Goal: Information Seeking & Learning: Check status

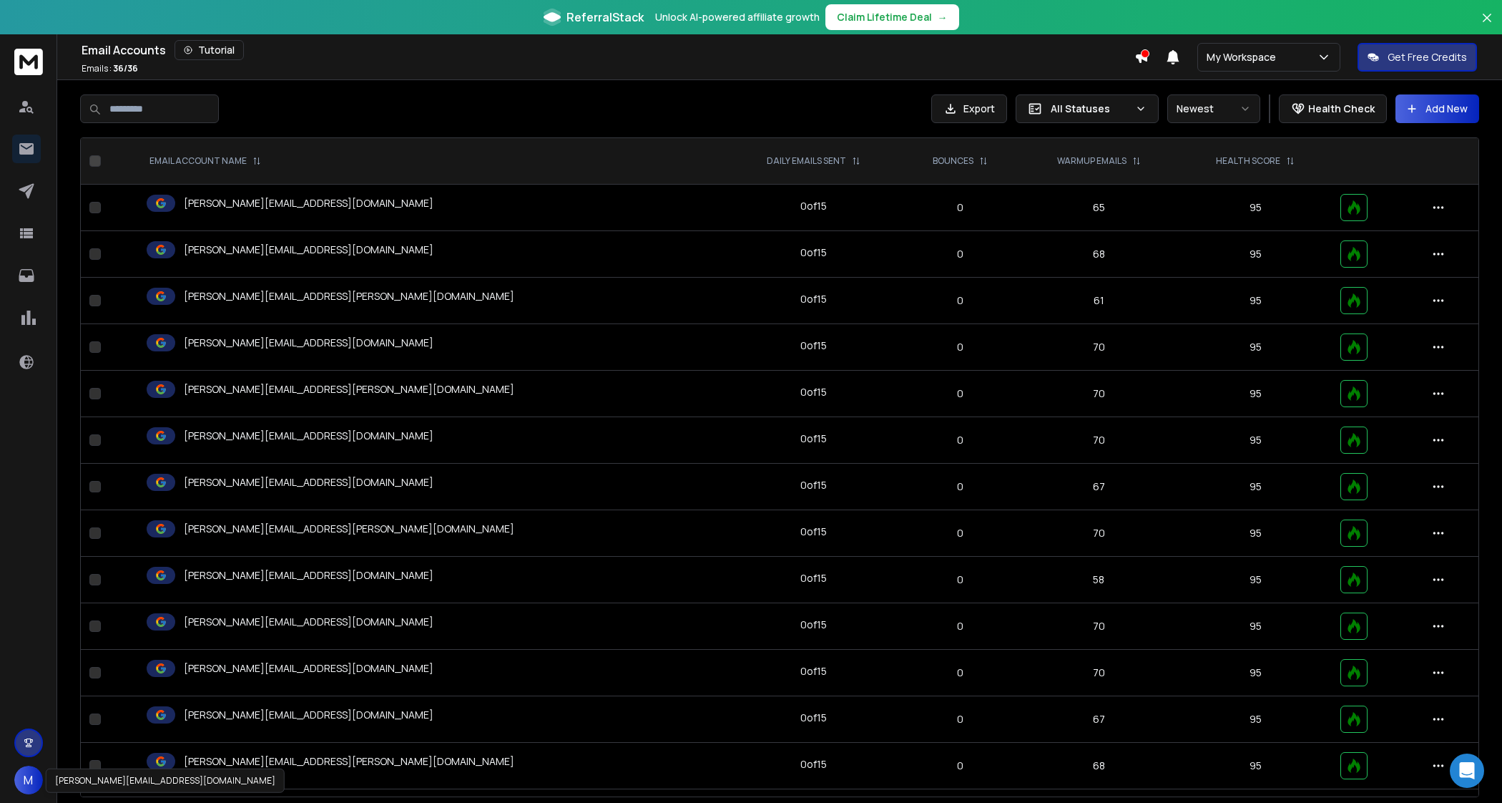
click at [32, 776] on span "M" at bounding box center [28, 779] width 29 height 29
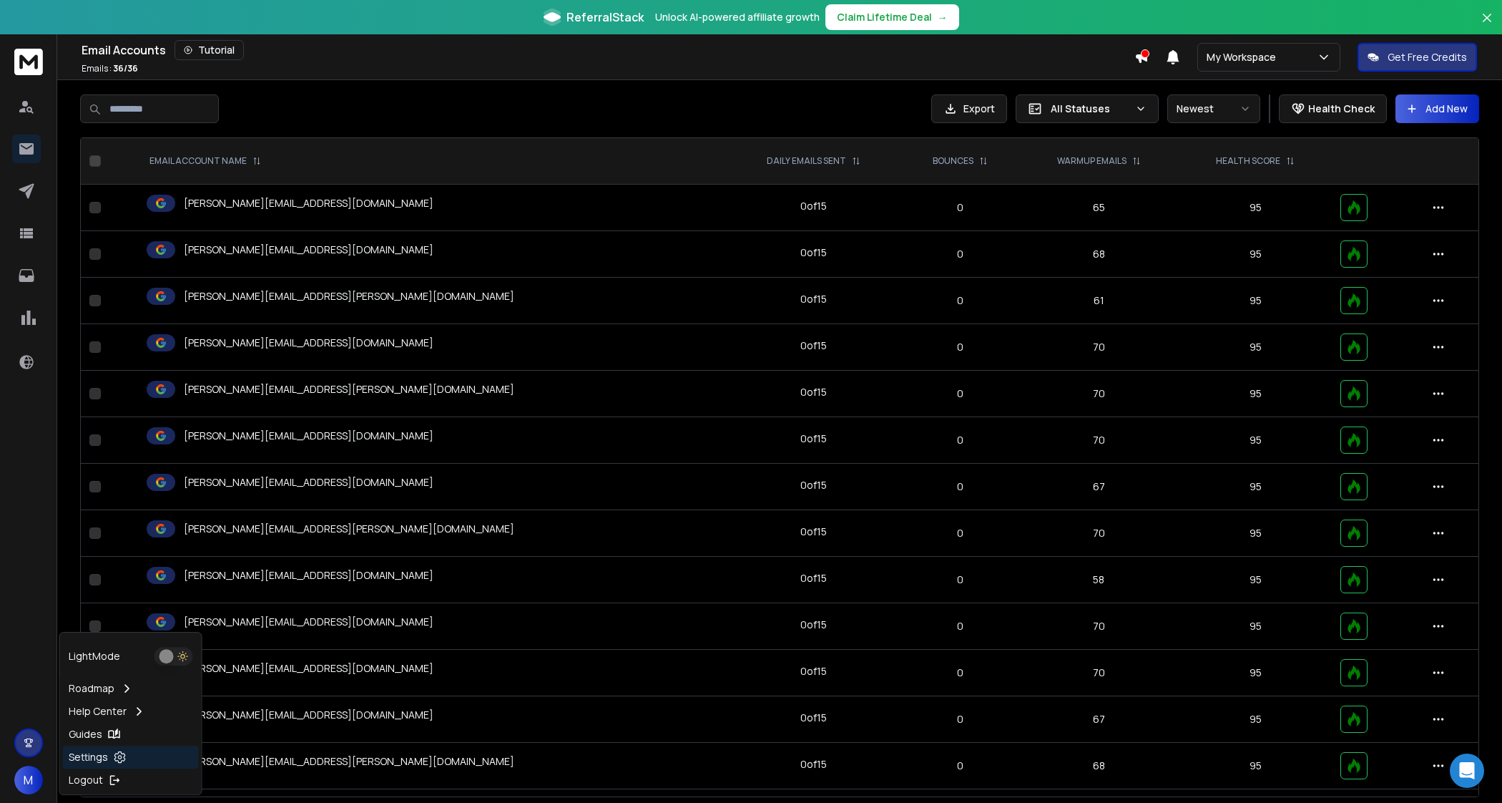
click at [98, 758] on p "Settings" at bounding box center [88, 757] width 39 height 14
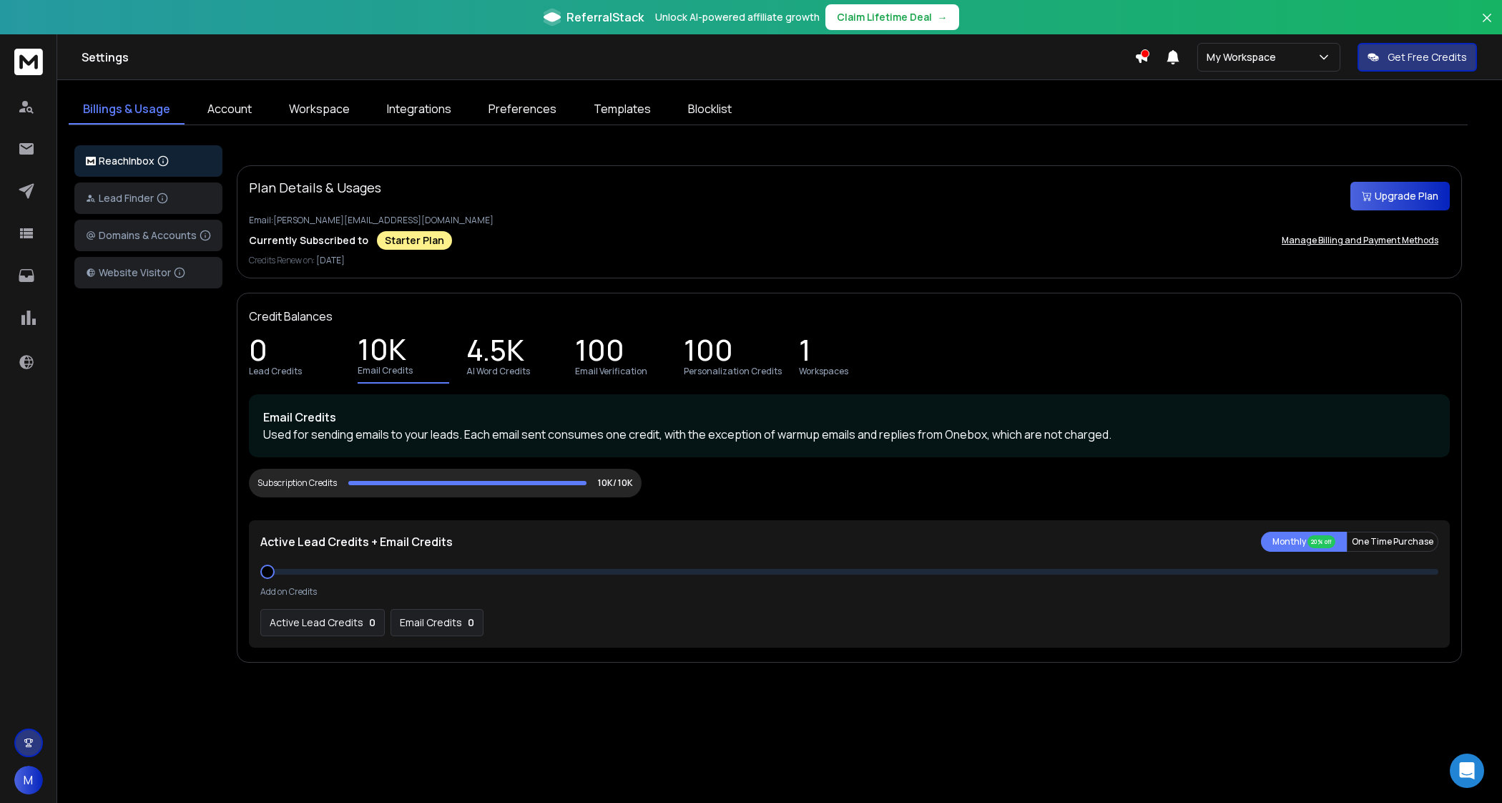
click at [380, 353] on p "10K" at bounding box center [382, 352] width 49 height 20
click at [290, 352] on button "0 Lead Credits" at bounding box center [295, 363] width 92 height 40
click at [34, 178] on link at bounding box center [26, 191] width 29 height 29
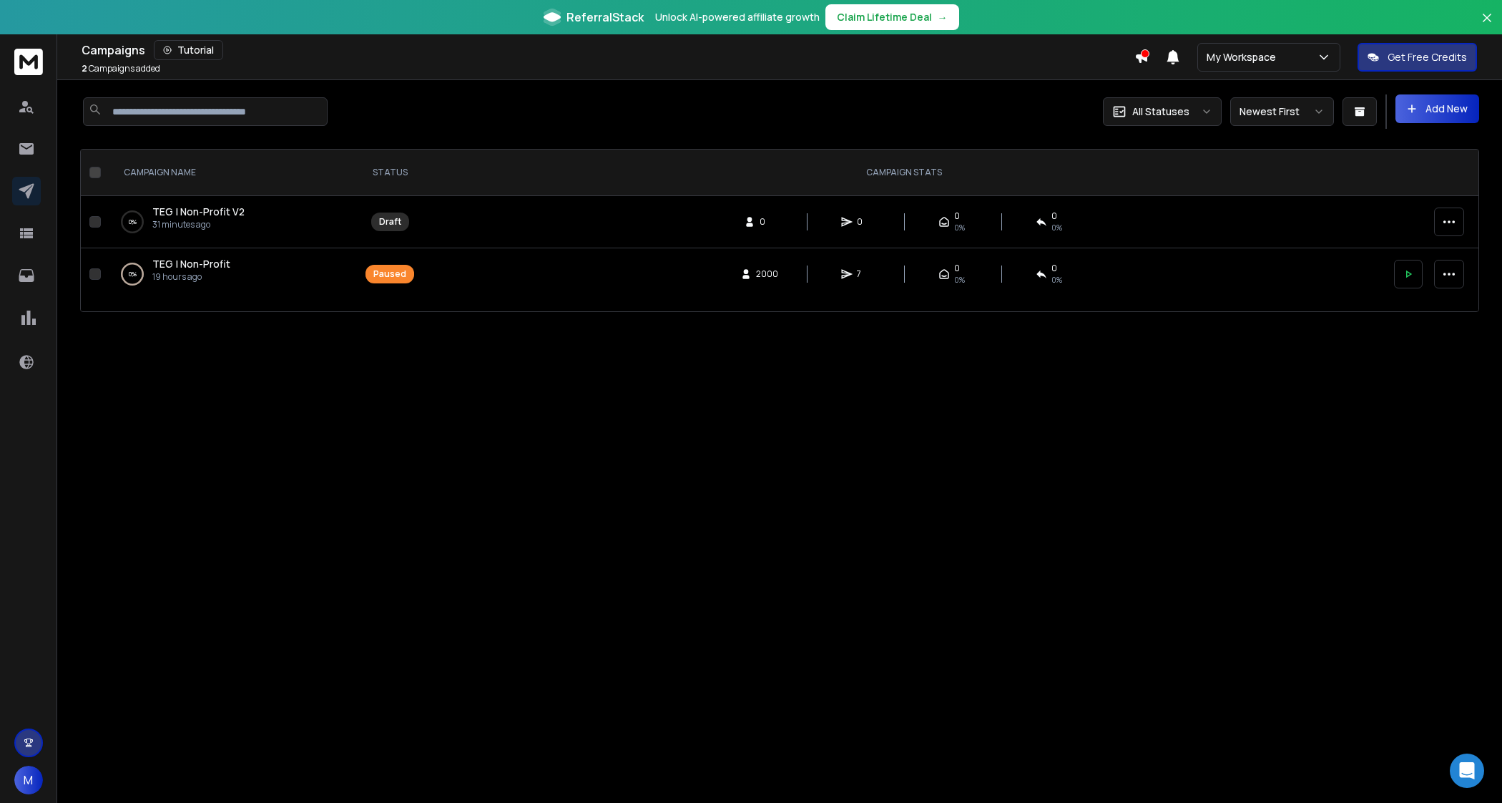
click at [233, 267] on div "0 % TEG | Non-Profit 19 hours ago" at bounding box center [232, 274] width 222 height 34
click at [222, 212] on span "TEG | Non-Profit V2" at bounding box center [198, 212] width 92 height 14
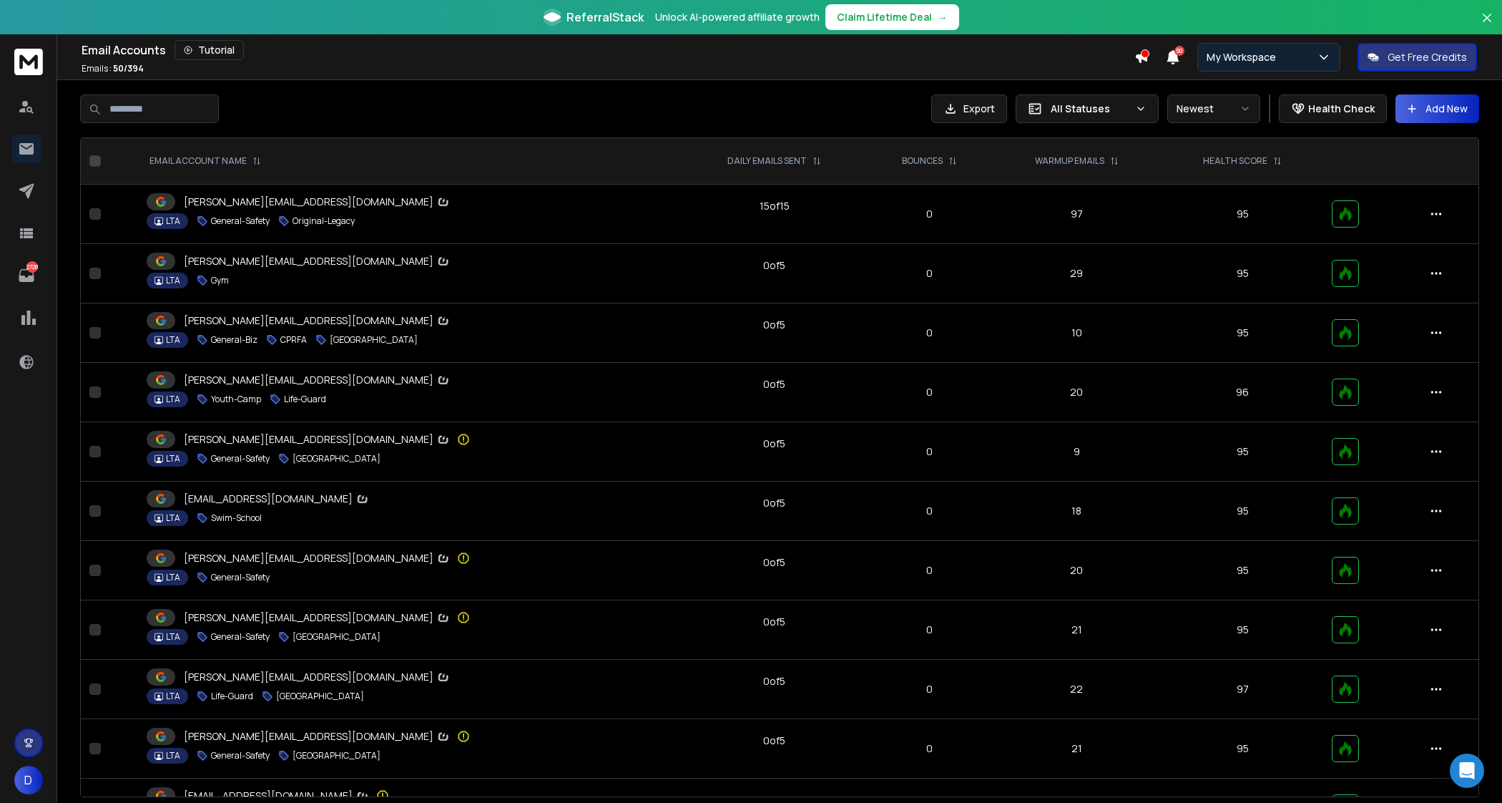
click at [1269, 56] on p "My Workspace" at bounding box center [1244, 57] width 75 height 14
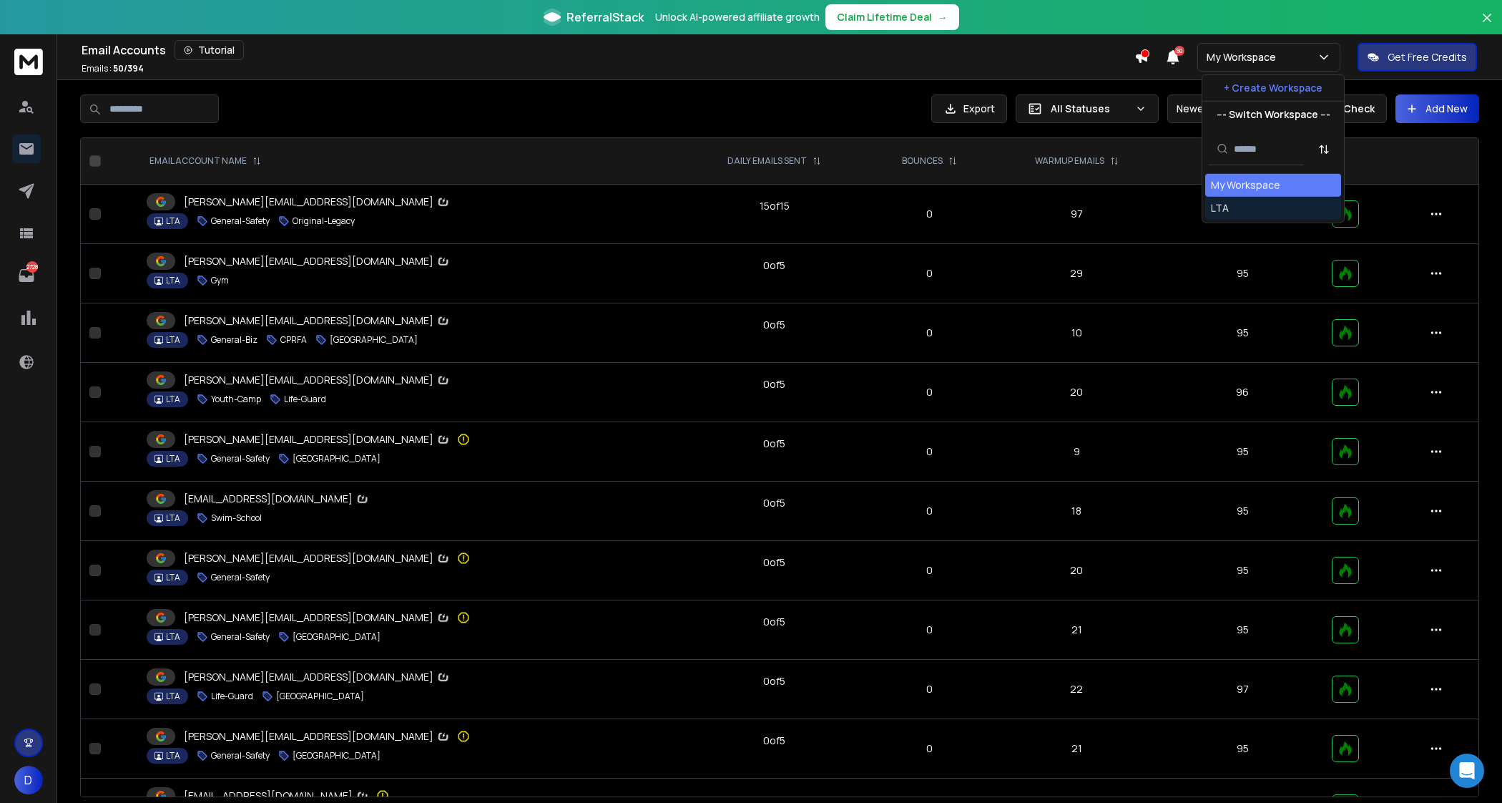
click at [1246, 207] on div "LTA" at bounding box center [1273, 208] width 136 height 23
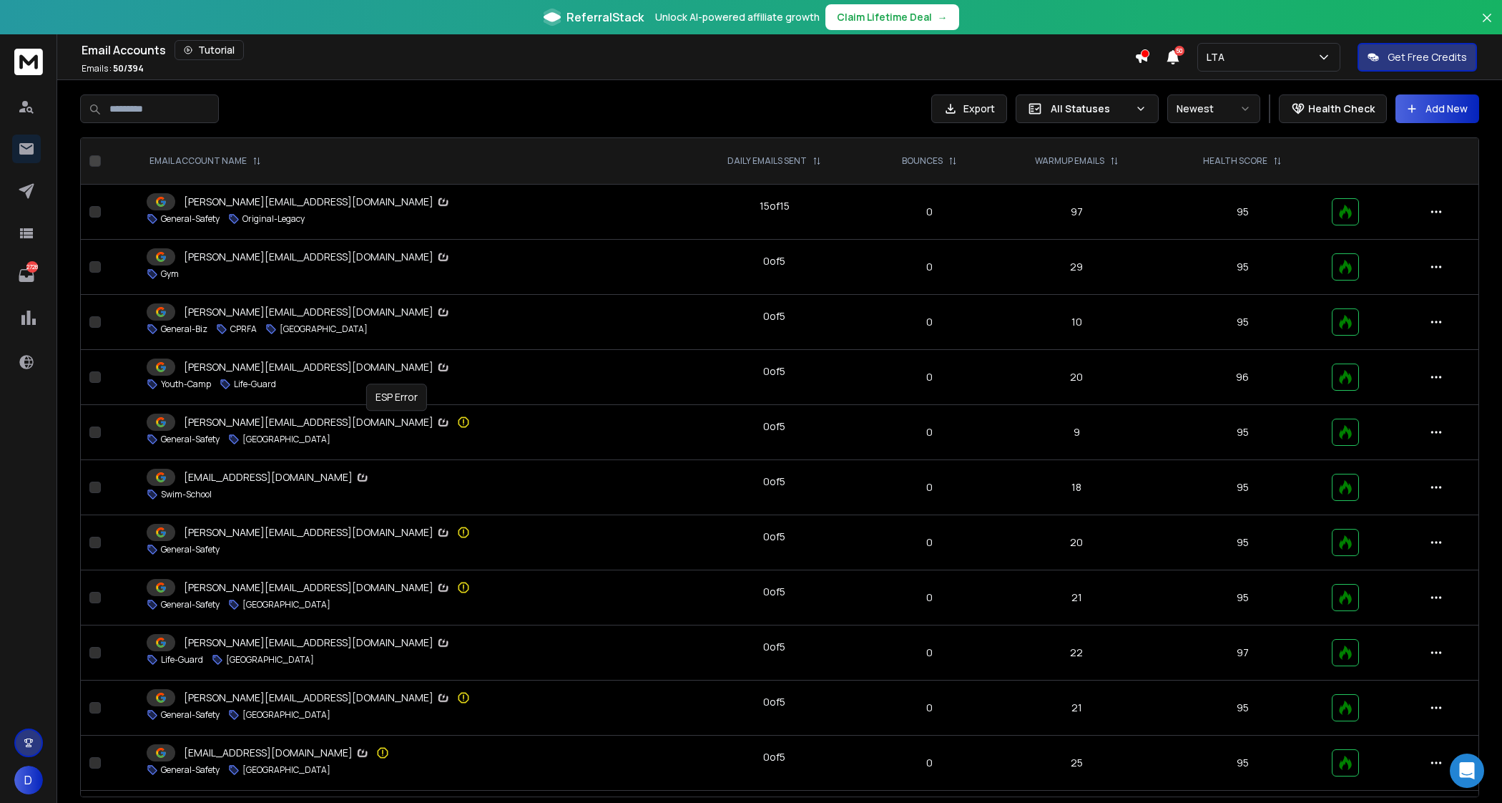
click at [456, 416] on icon at bounding box center [463, 422] width 14 height 14
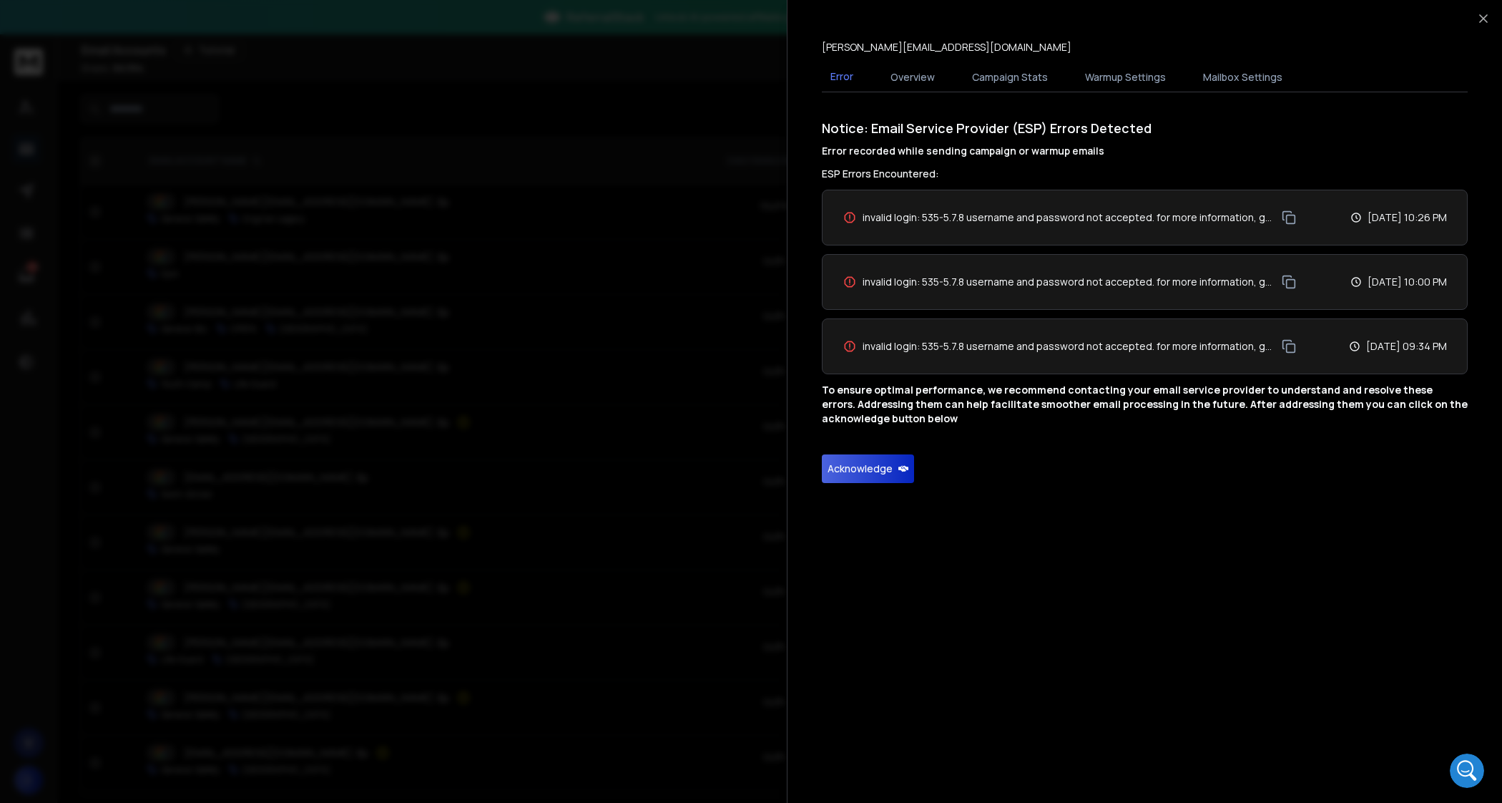
click at [446, 202] on div at bounding box center [751, 401] width 1502 height 803
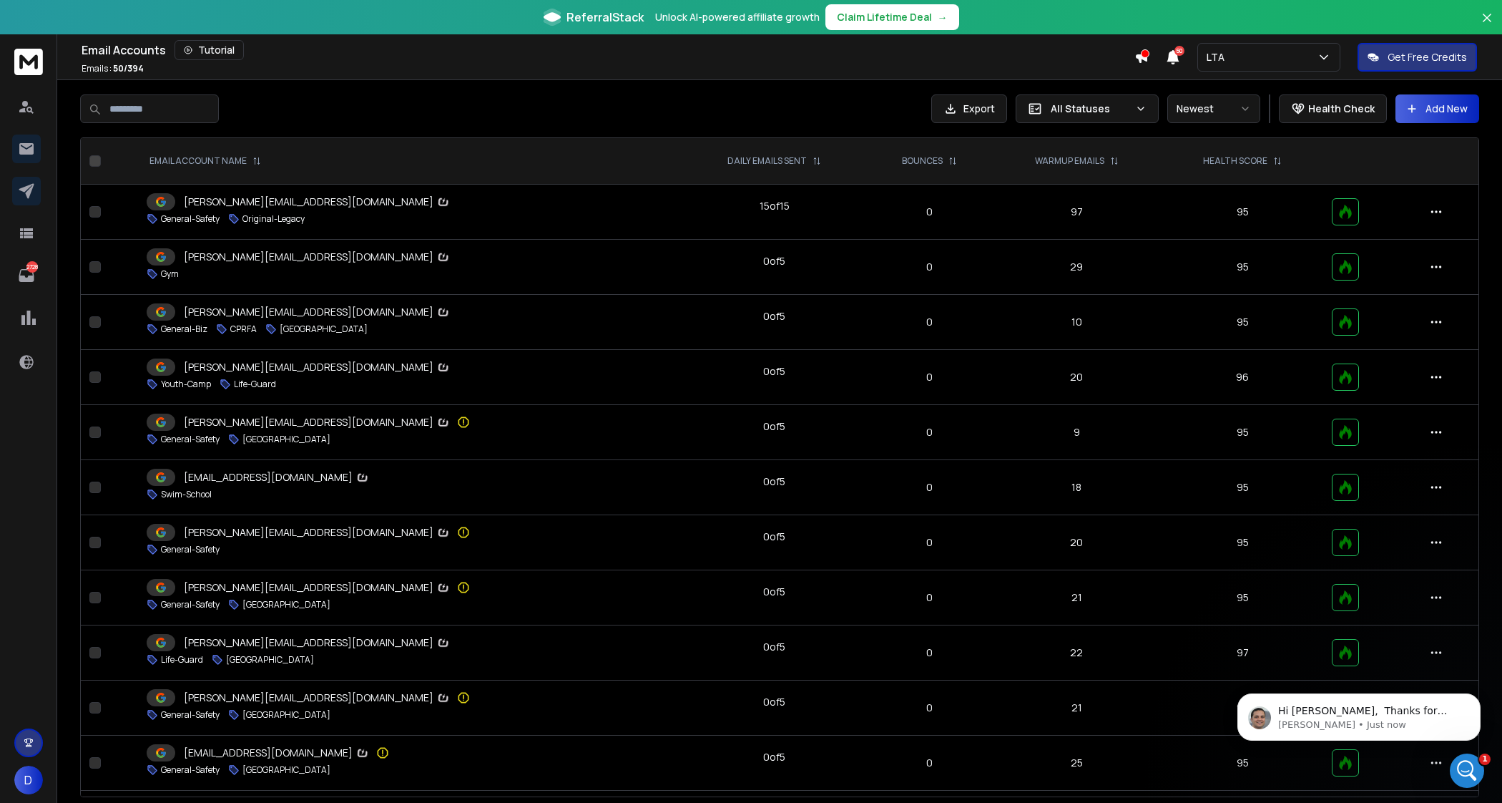
click at [31, 190] on icon at bounding box center [26, 191] width 15 height 15
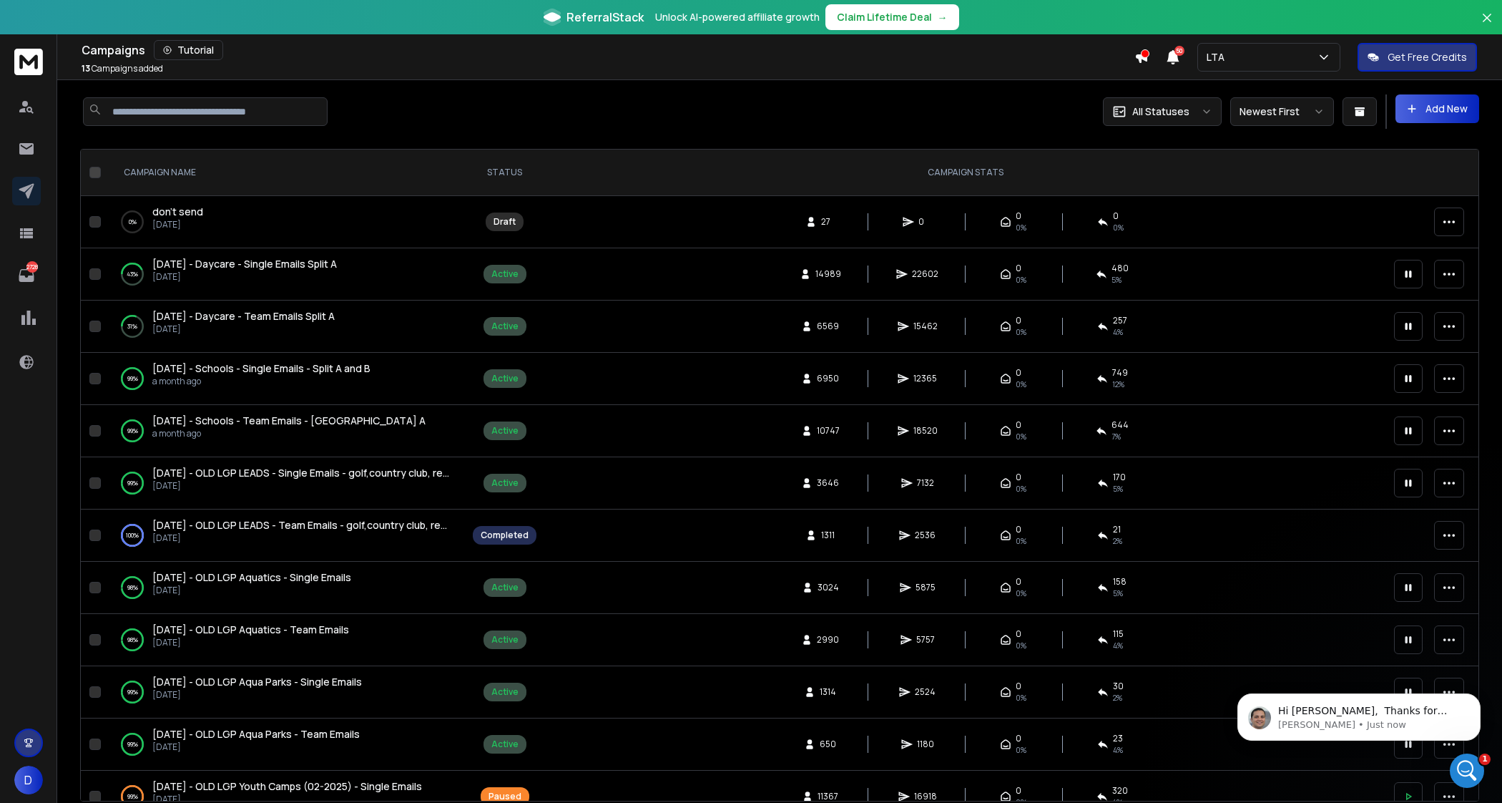
click at [299, 257] on span "09-21-2025 - Daycare - Single Emails Split A" at bounding box center [244, 264] width 185 height 14
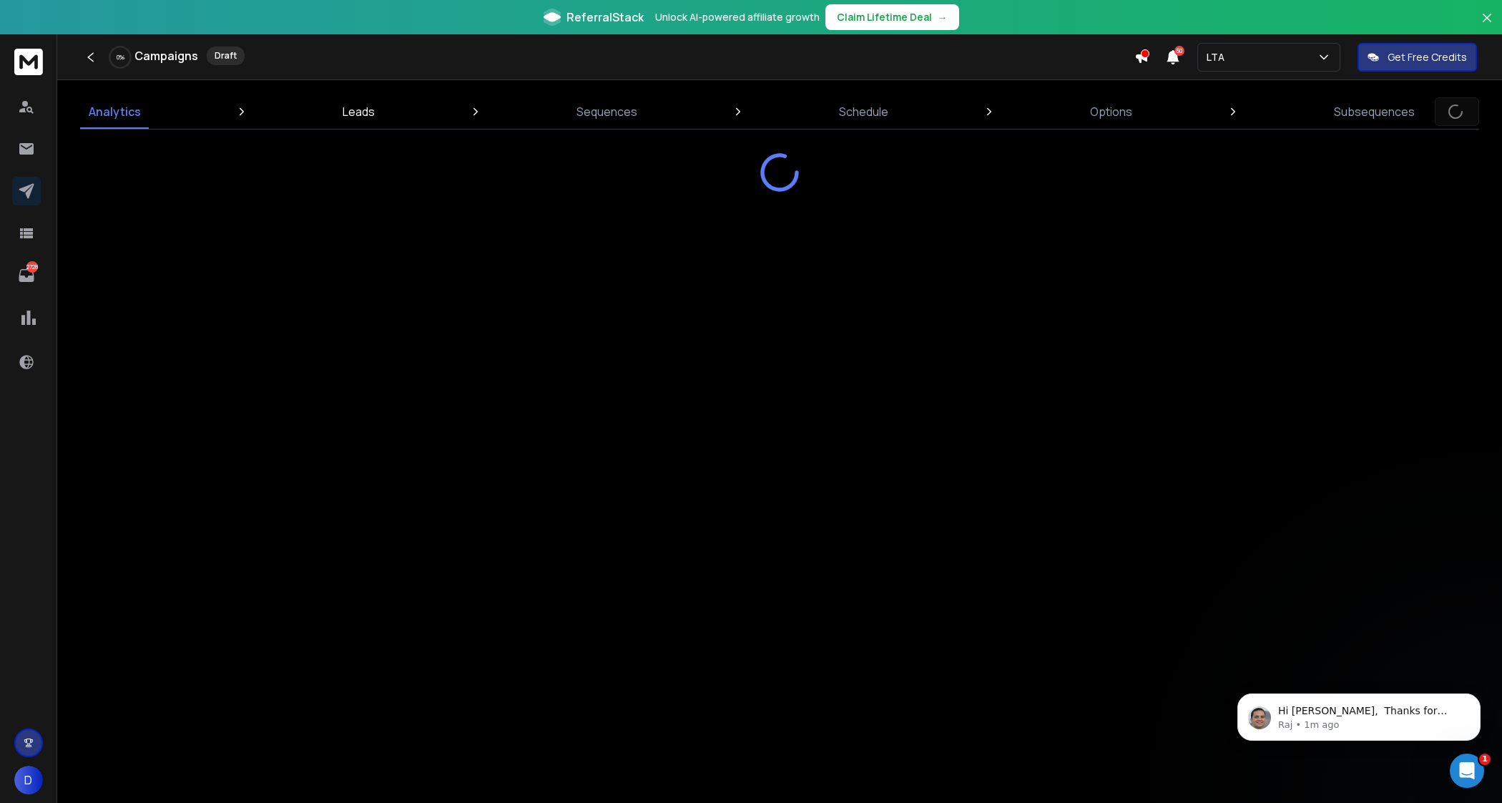
click at [361, 112] on p "Leads" at bounding box center [359, 111] width 32 height 17
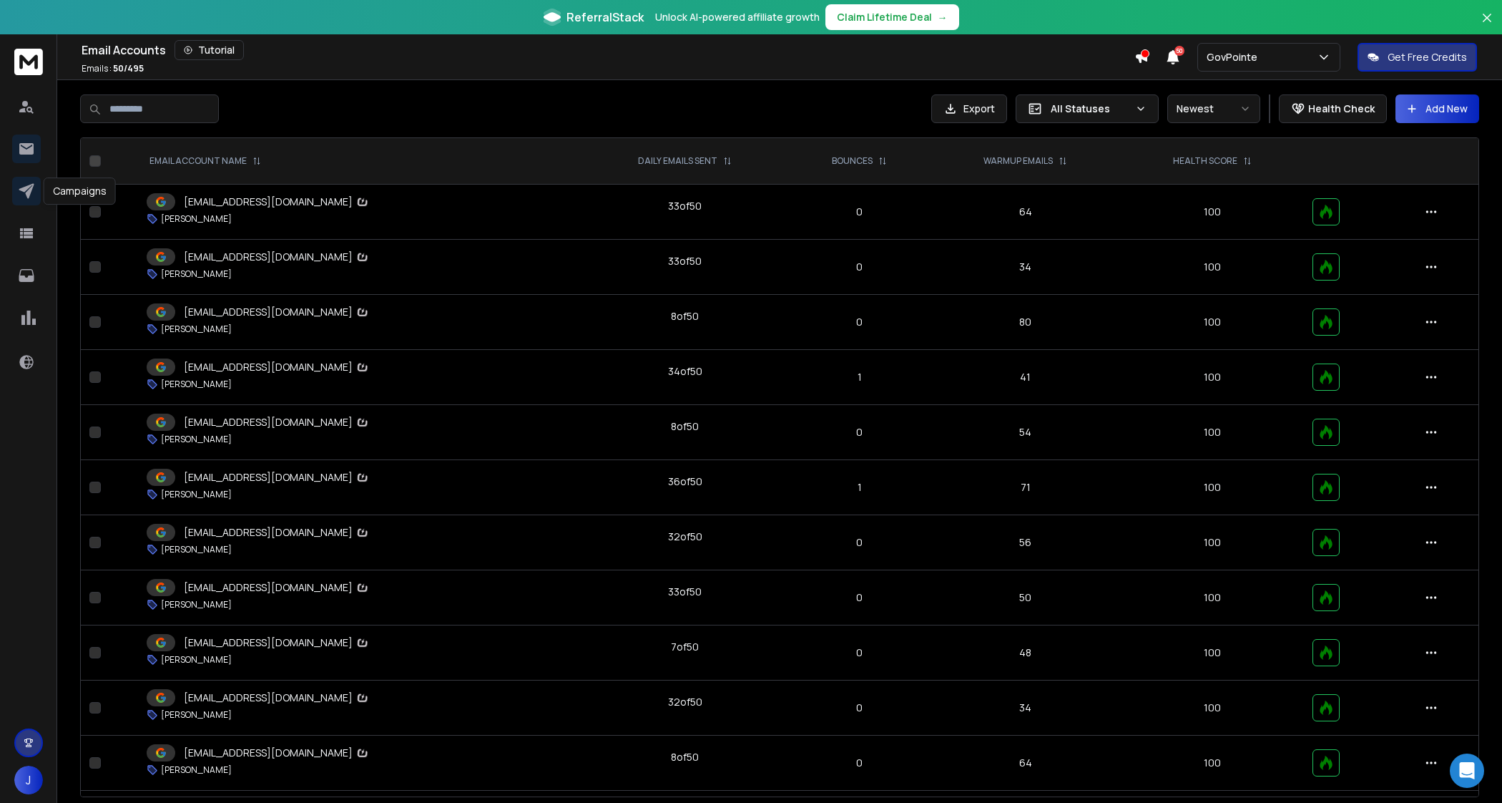
click at [32, 188] on icon at bounding box center [26, 190] width 17 height 17
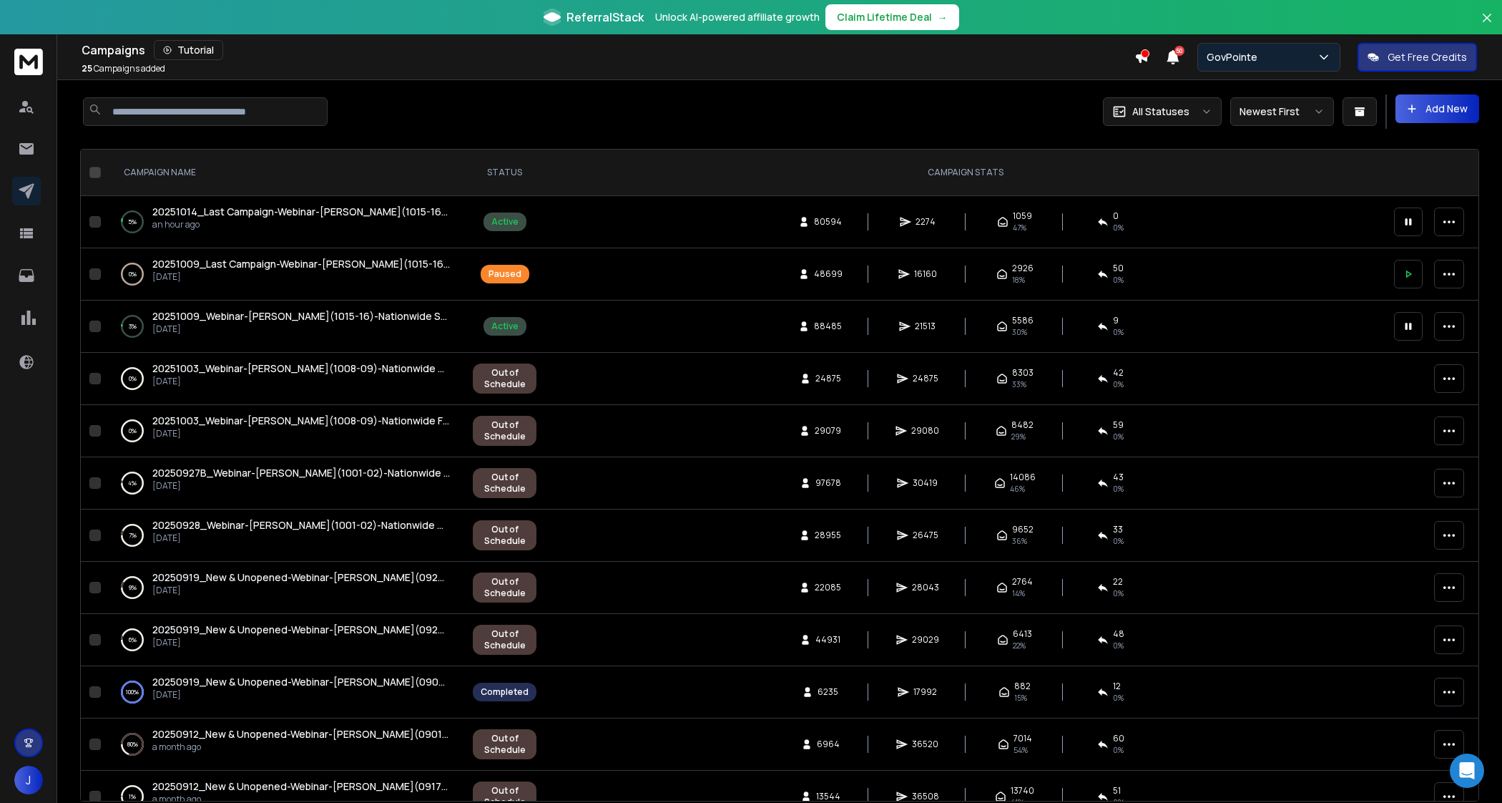
click at [1252, 54] on p "GovPointe" at bounding box center [1235, 57] width 57 height 14
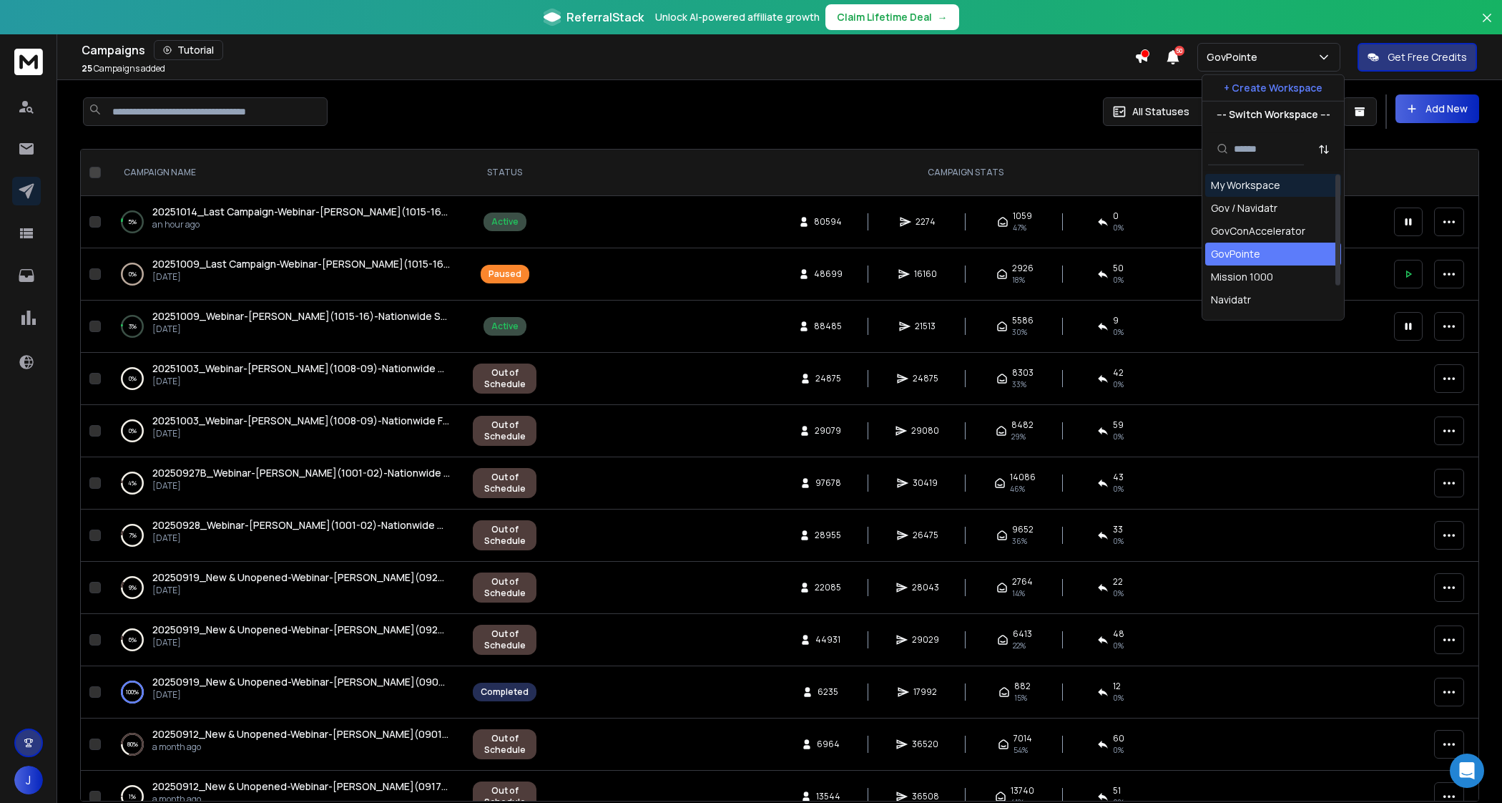
click at [1260, 187] on div "My Workspace" at bounding box center [1245, 185] width 69 height 14
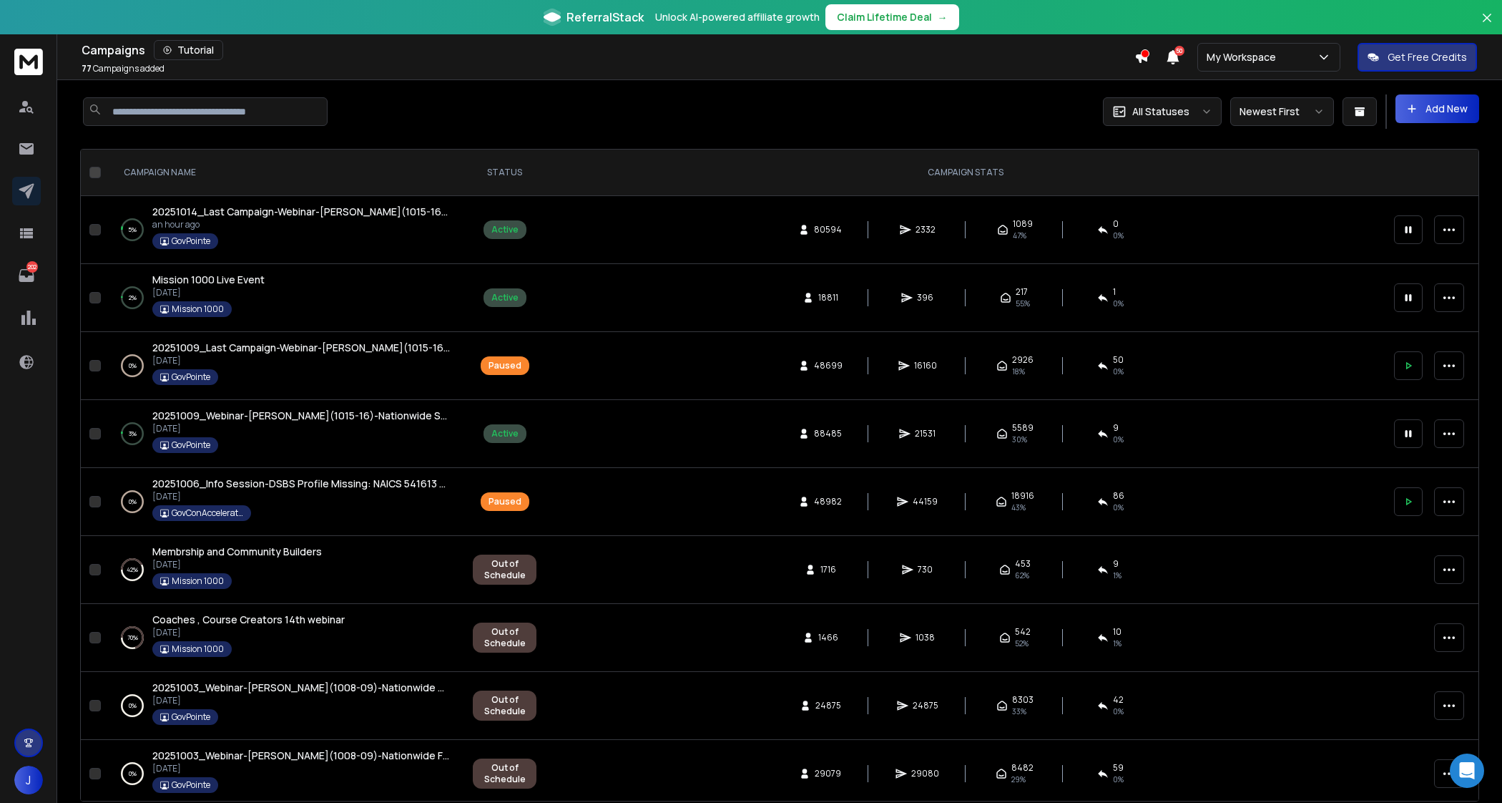
click at [408, 418] on span "20251009_Webinar-Mike(1015-16)-Nationwide Security Service Contracts" at bounding box center [357, 416] width 411 height 14
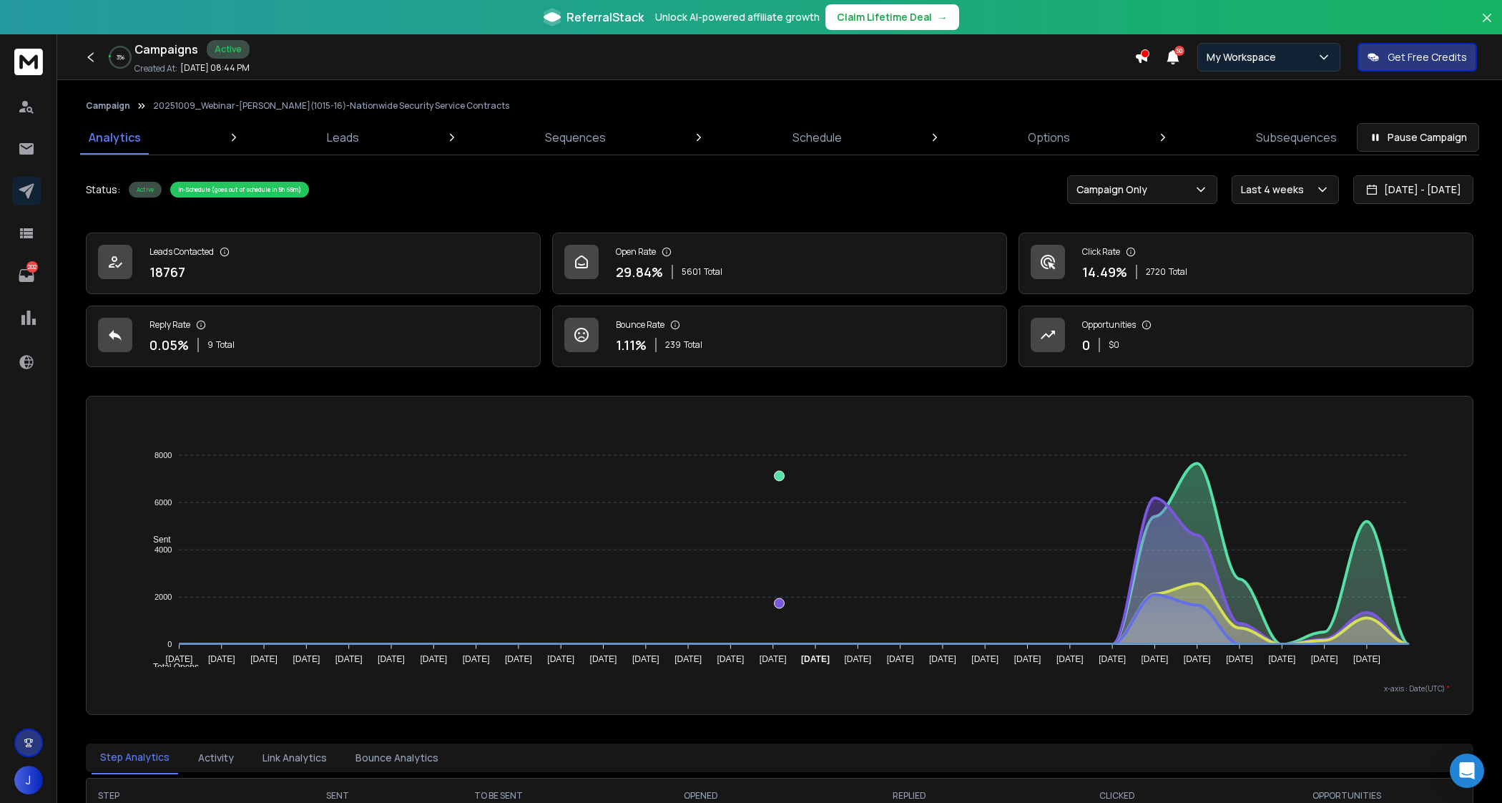
click at [1284, 50] on div "My Workspace" at bounding box center [1269, 57] width 124 height 14
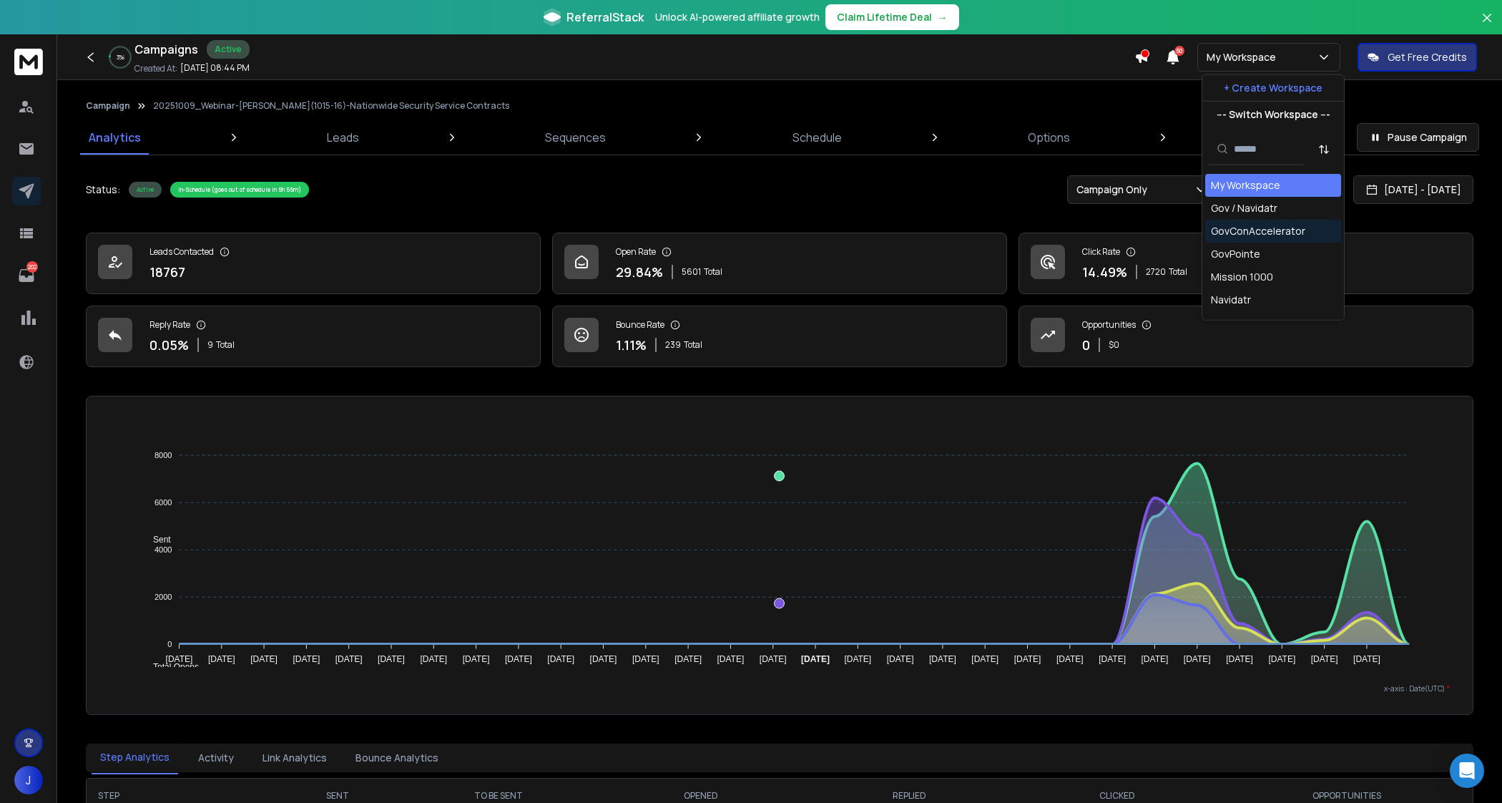
click at [103, 50] on div "3 % Campaigns Active Created At: Oct 09, 2025, 08:44 PM" at bounding box center [166, 57] width 168 height 34
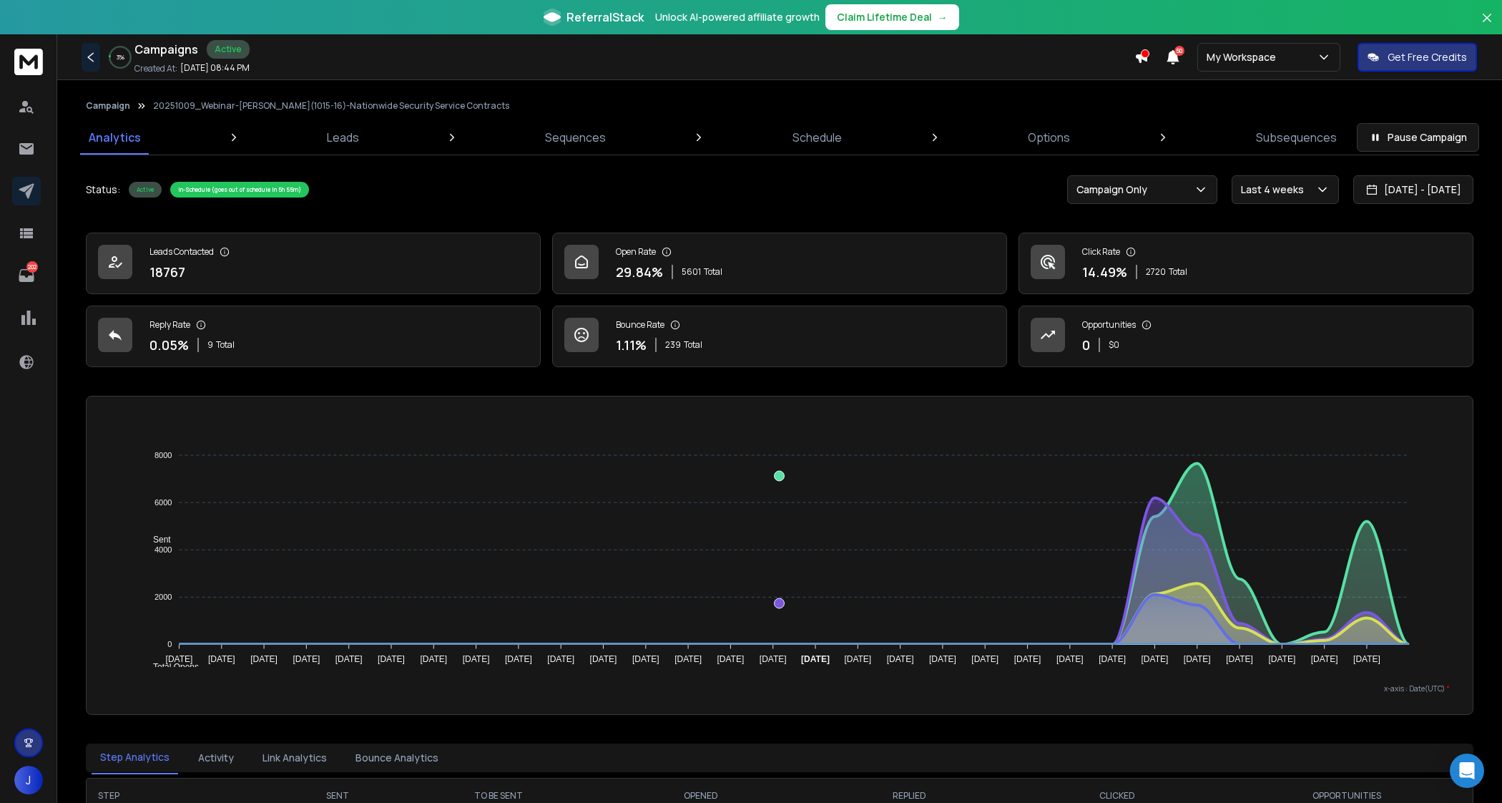
click at [82, 50] on button at bounding box center [91, 57] width 19 height 29
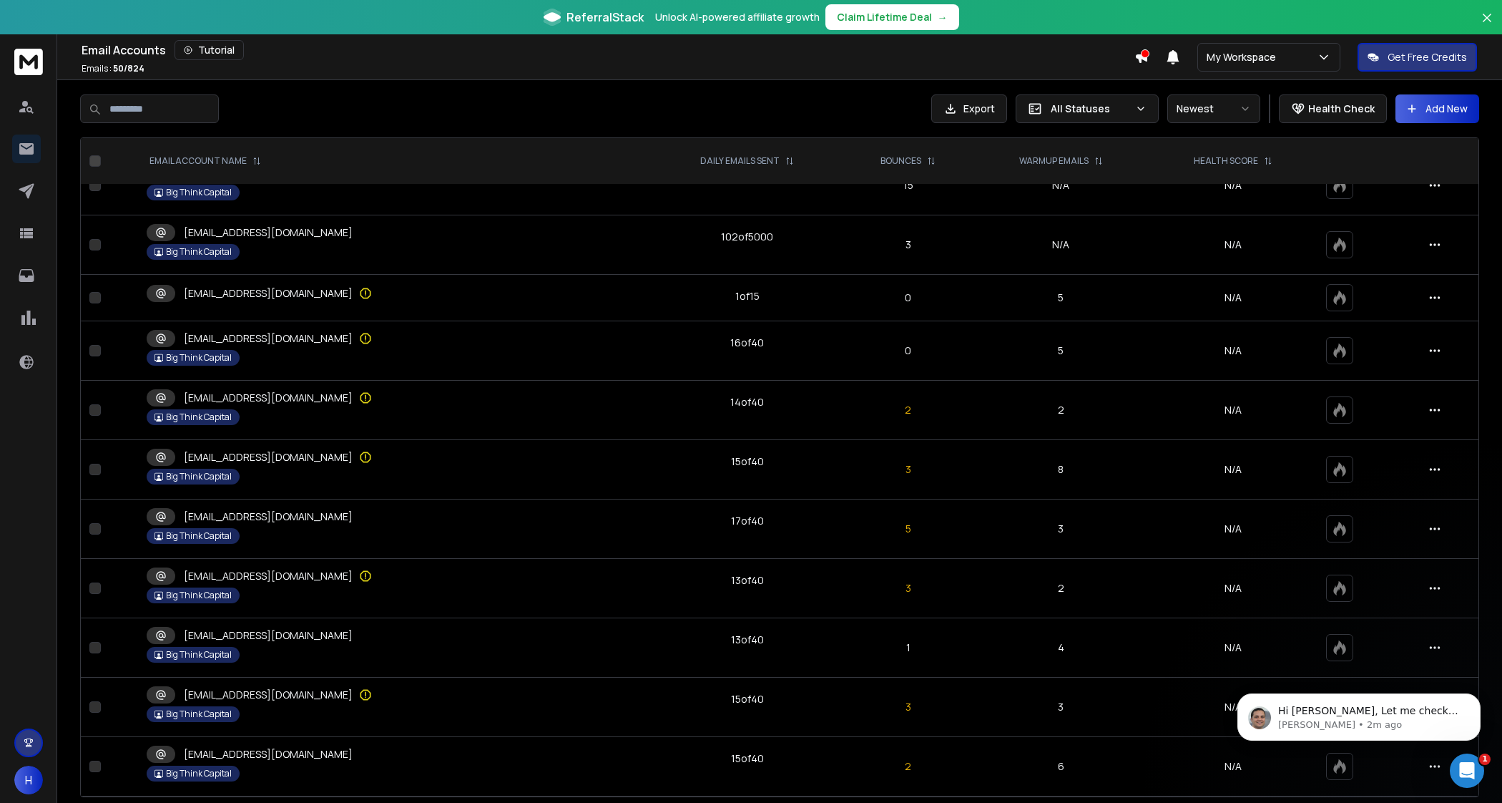
scroll to position [451, 0]
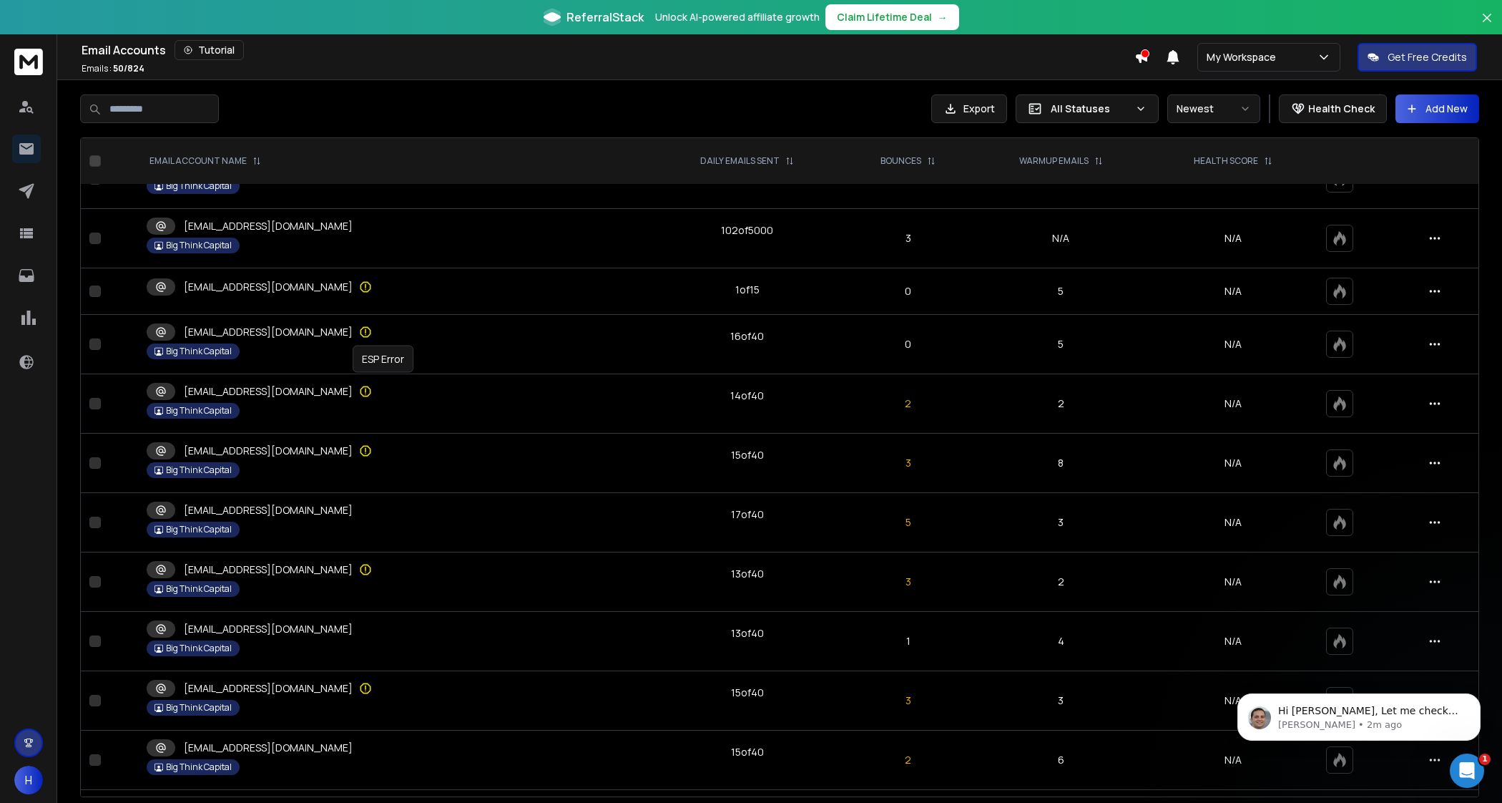
click at [373, 384] on icon at bounding box center [365, 391] width 14 height 14
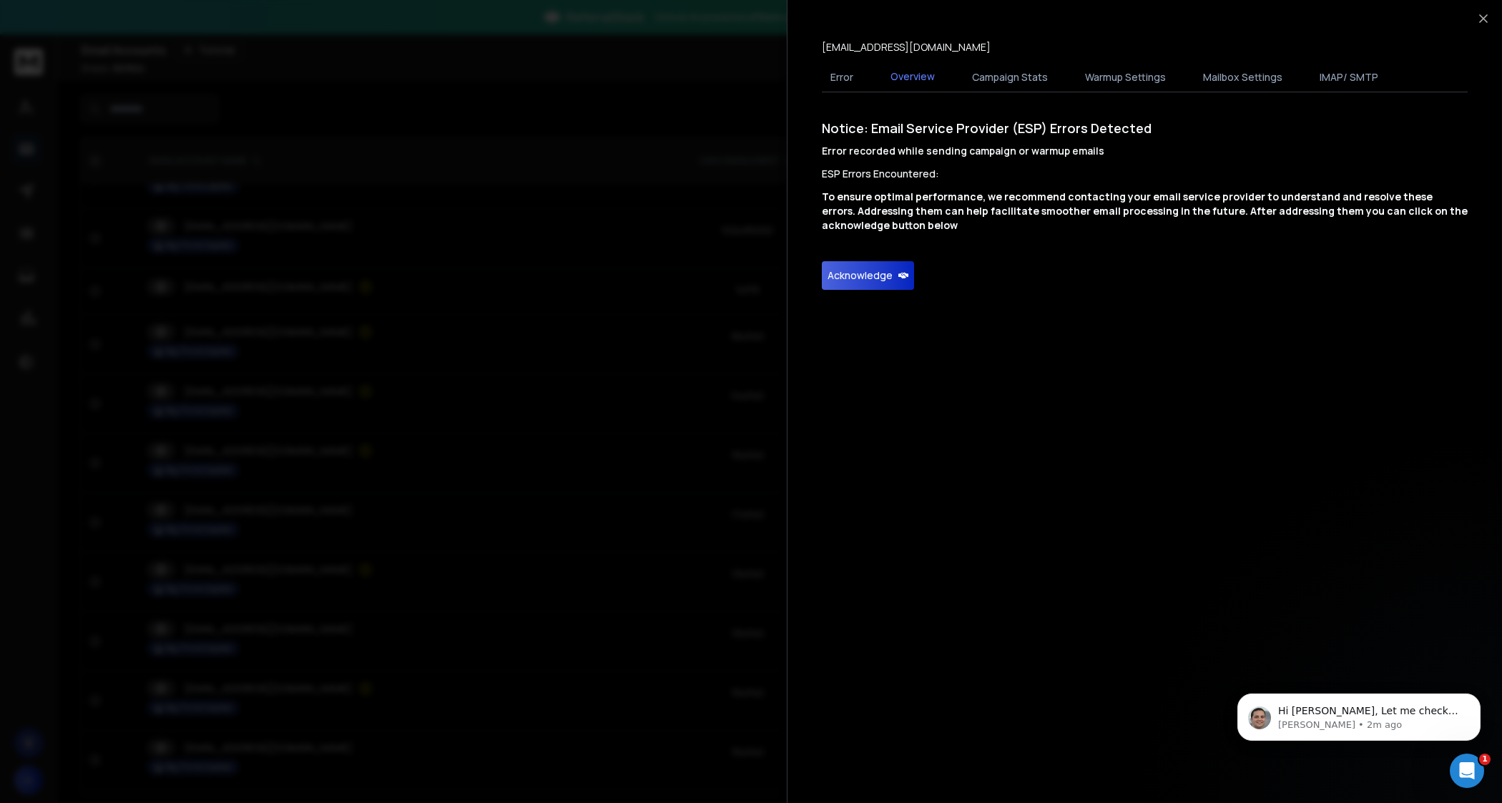
click at [557, 512] on div at bounding box center [751, 401] width 1502 height 803
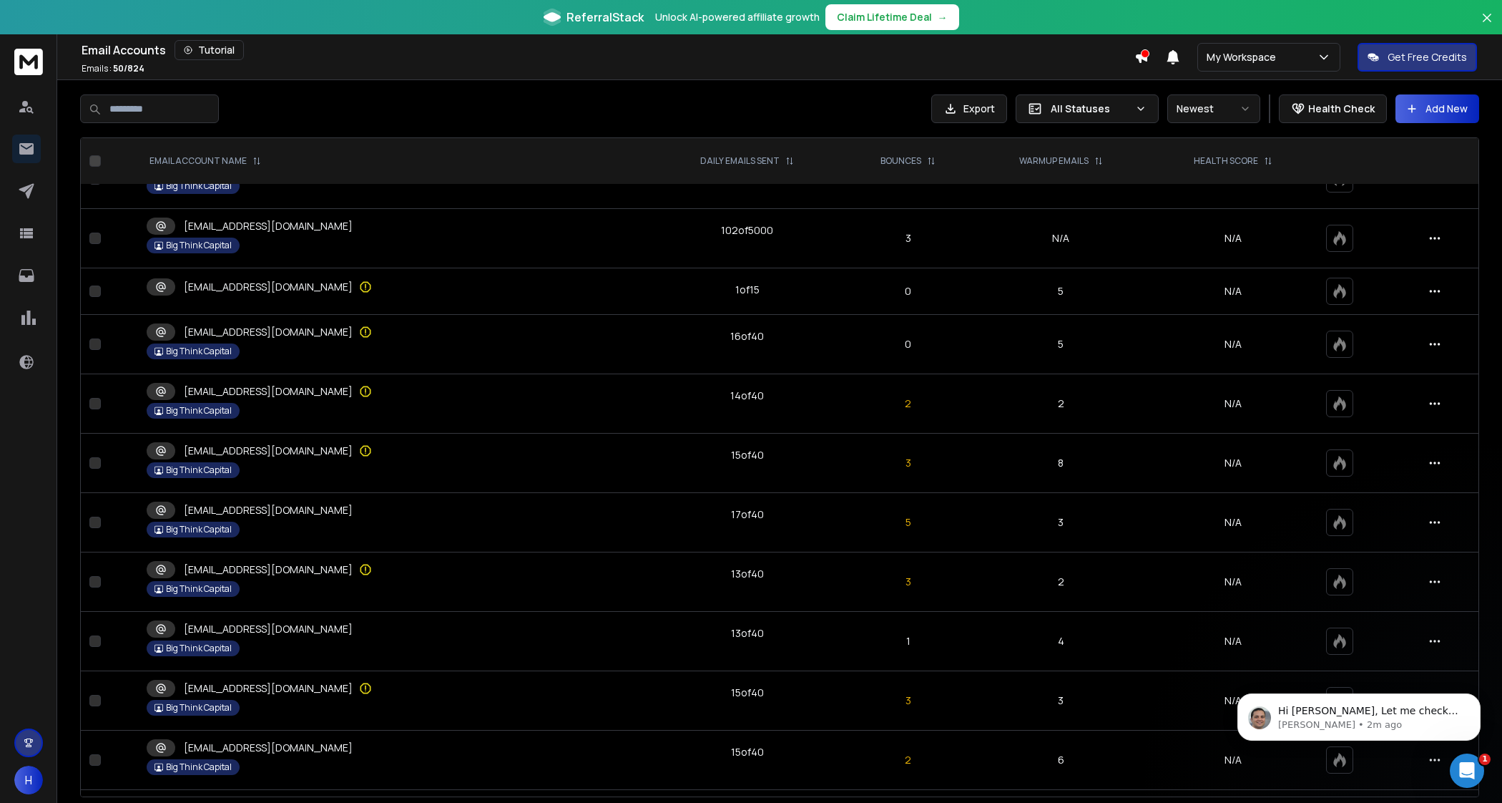
click at [295, 384] on p "twang@update.rtmventuresholdings.my" at bounding box center [268, 391] width 169 height 14
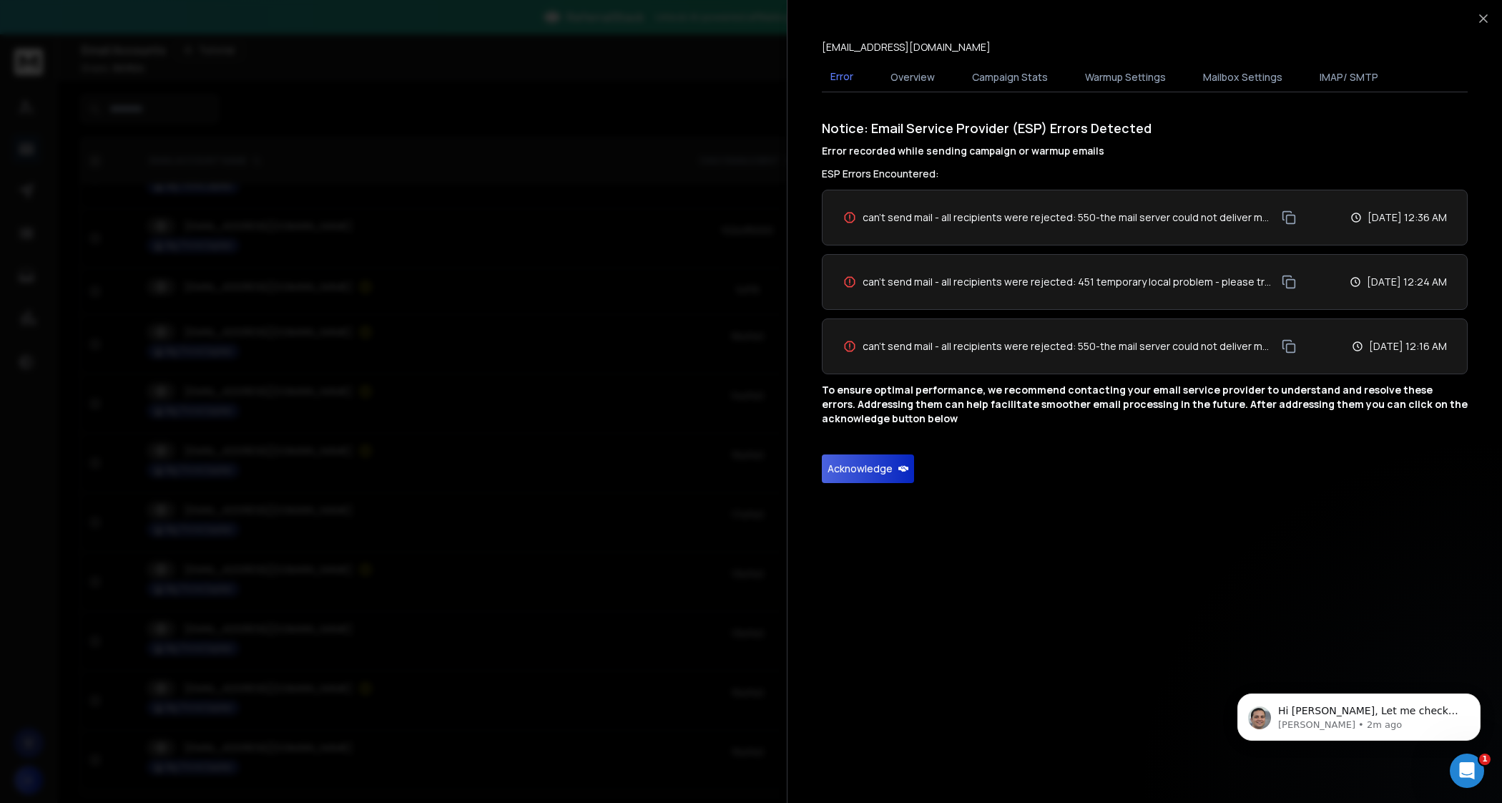
click at [982, 86] on button "Campaign Stats" at bounding box center [1010, 77] width 93 height 31
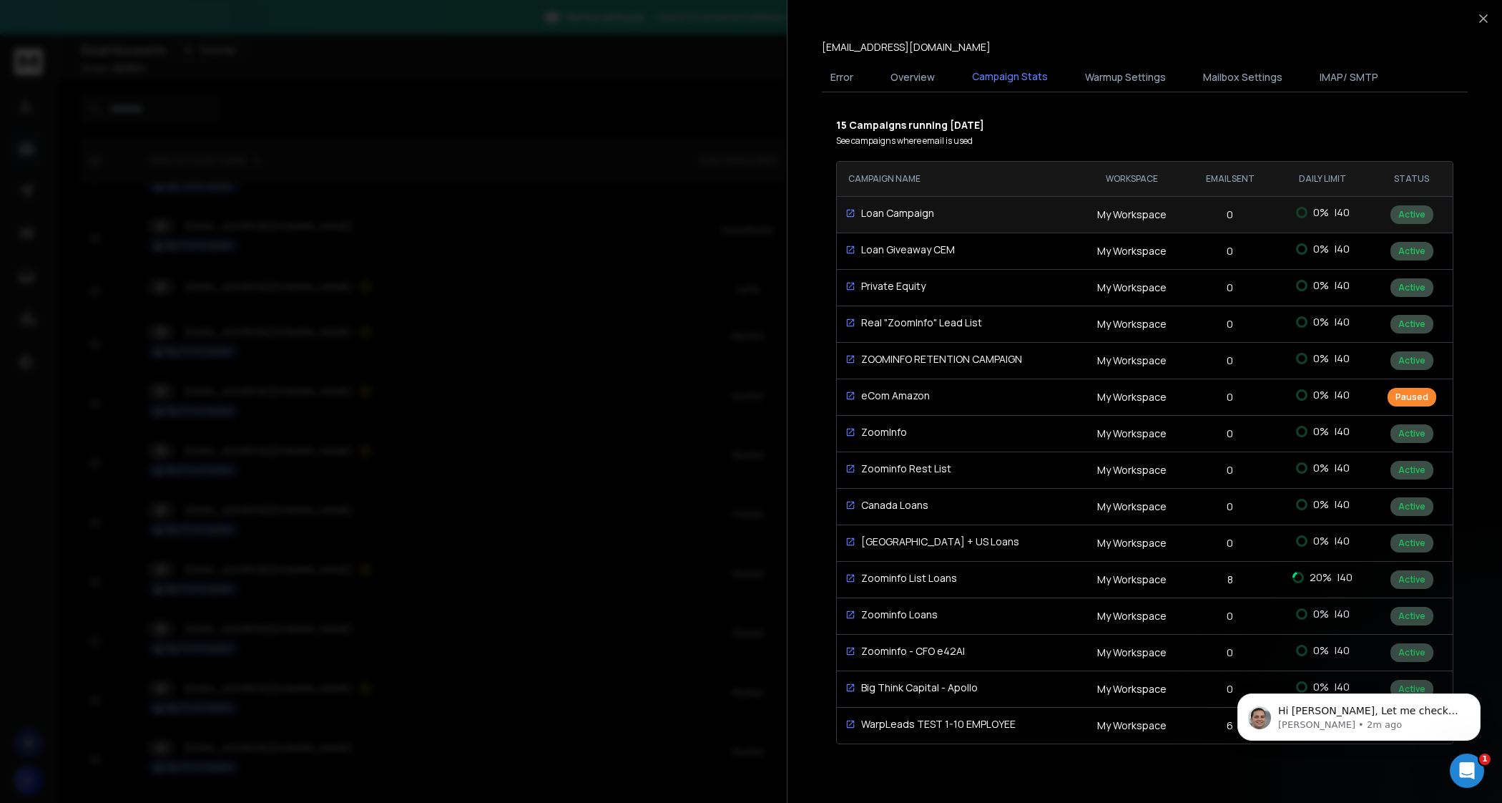
click at [852, 215] on icon at bounding box center [851, 213] width 8 height 8
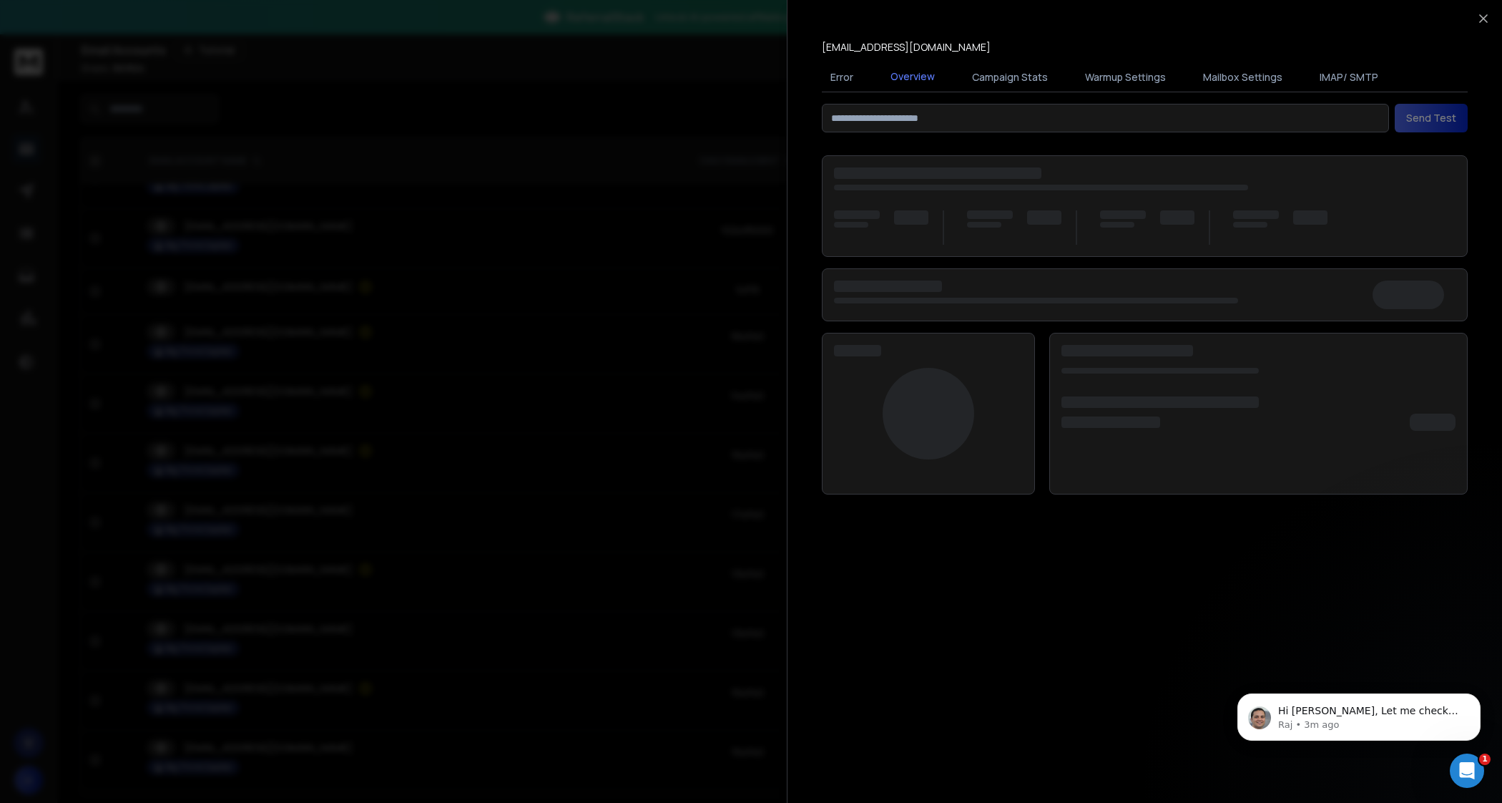
click at [543, 547] on div at bounding box center [751, 401] width 1502 height 803
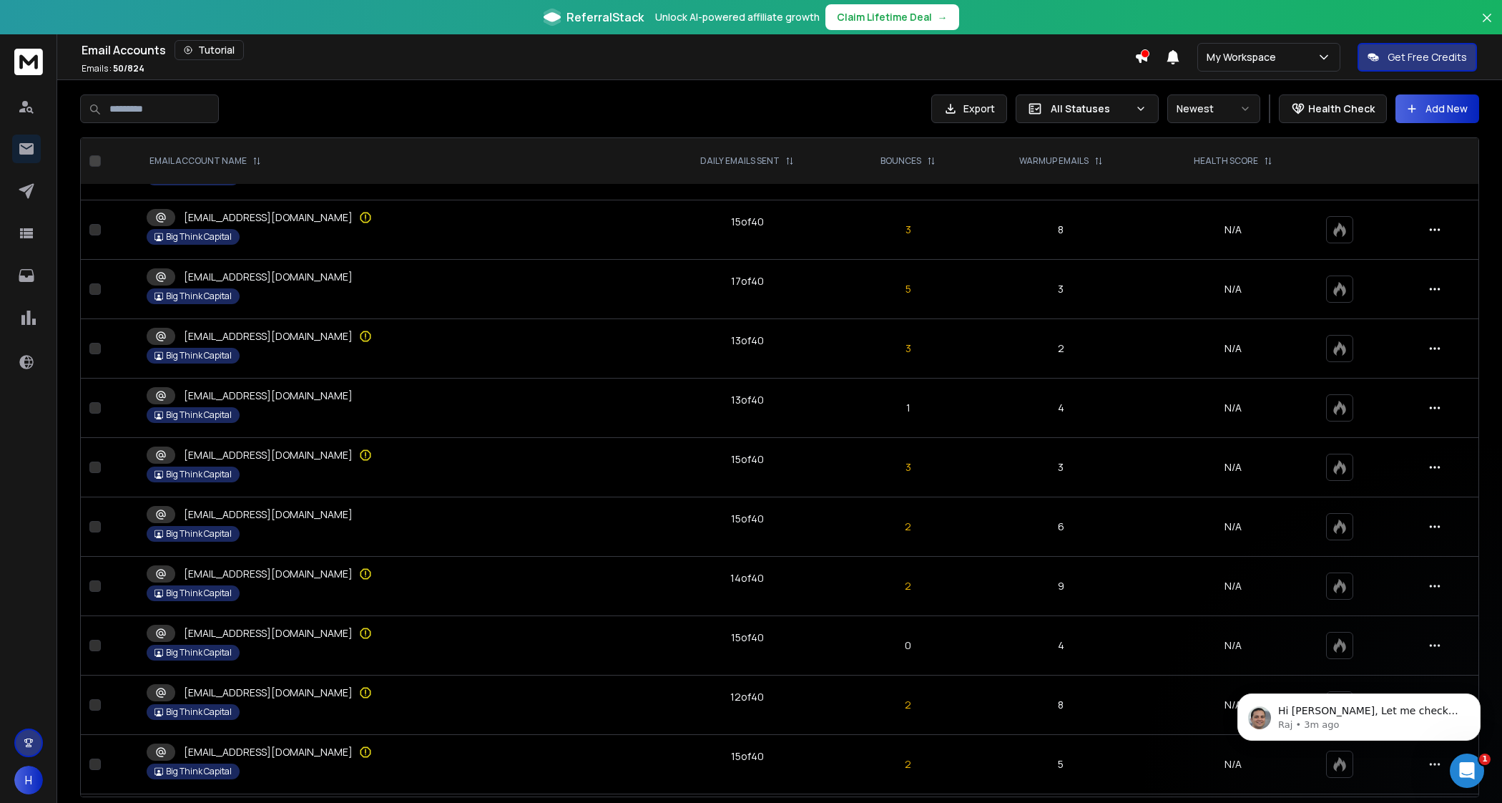
scroll to position [687, 0]
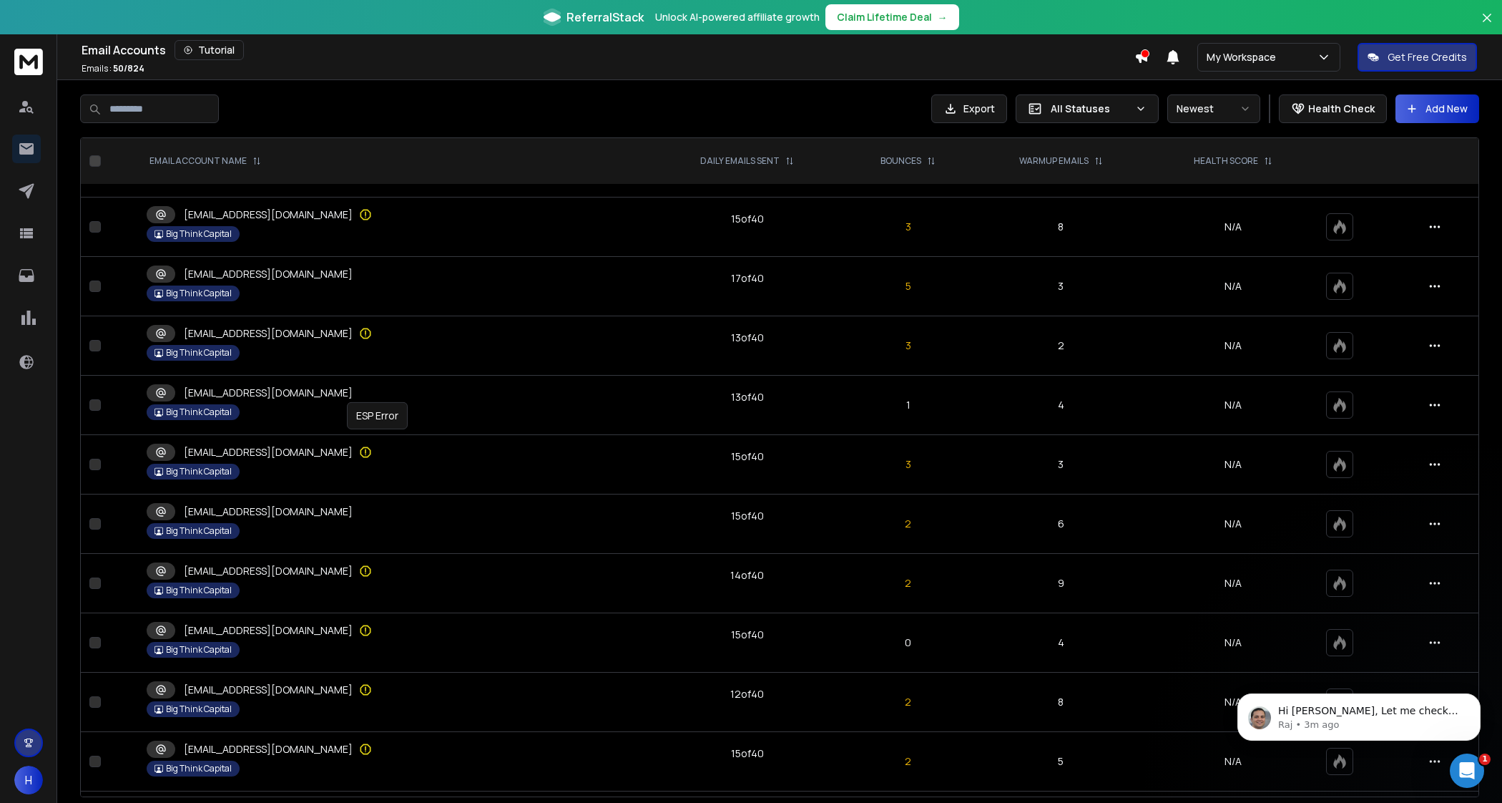
click at [366, 449] on icon at bounding box center [365, 451] width 1 height 4
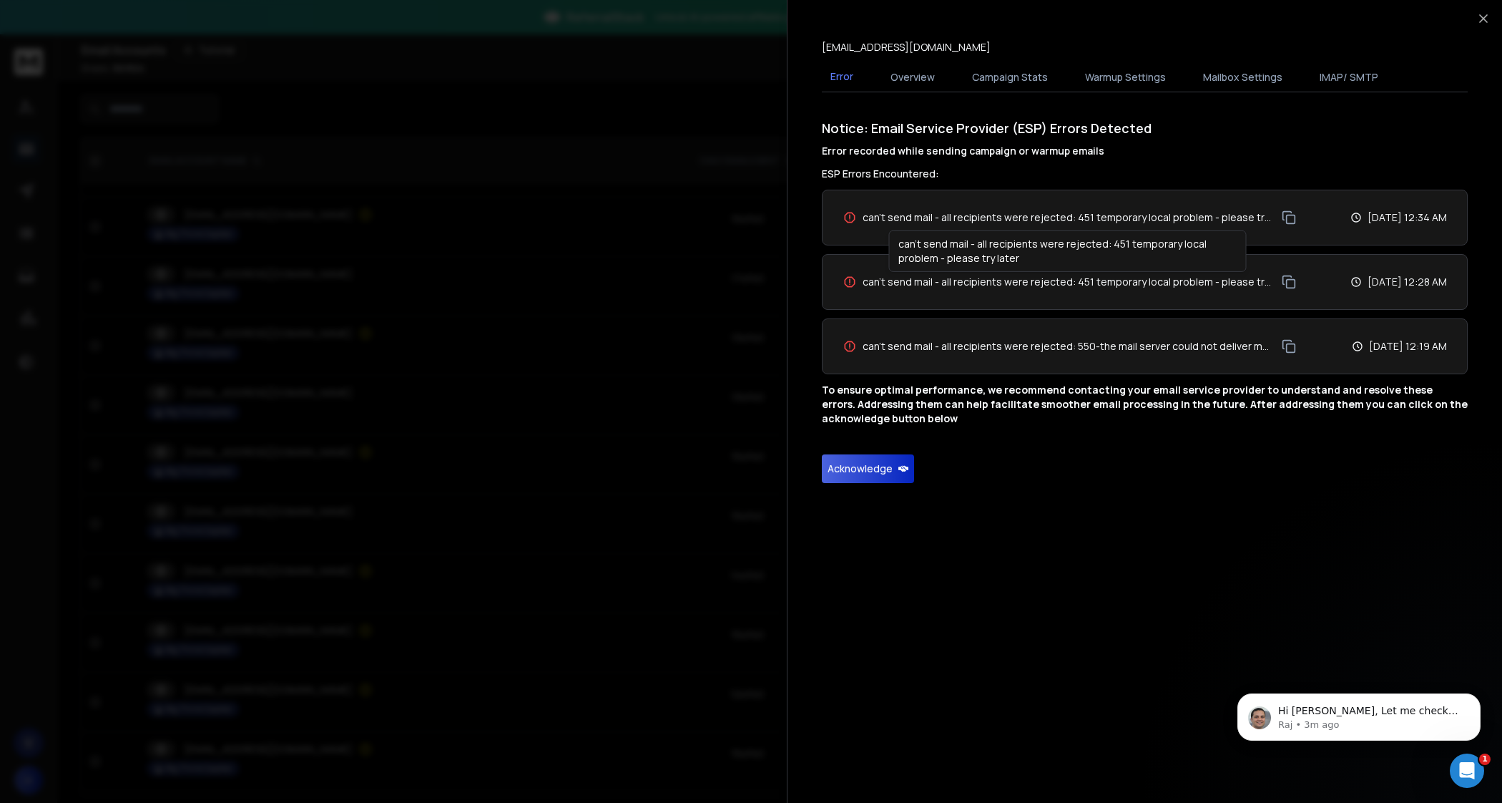
click at [1283, 277] on icon at bounding box center [1289, 282] width 14 height 14
